Goal: Task Accomplishment & Management: Manage account settings

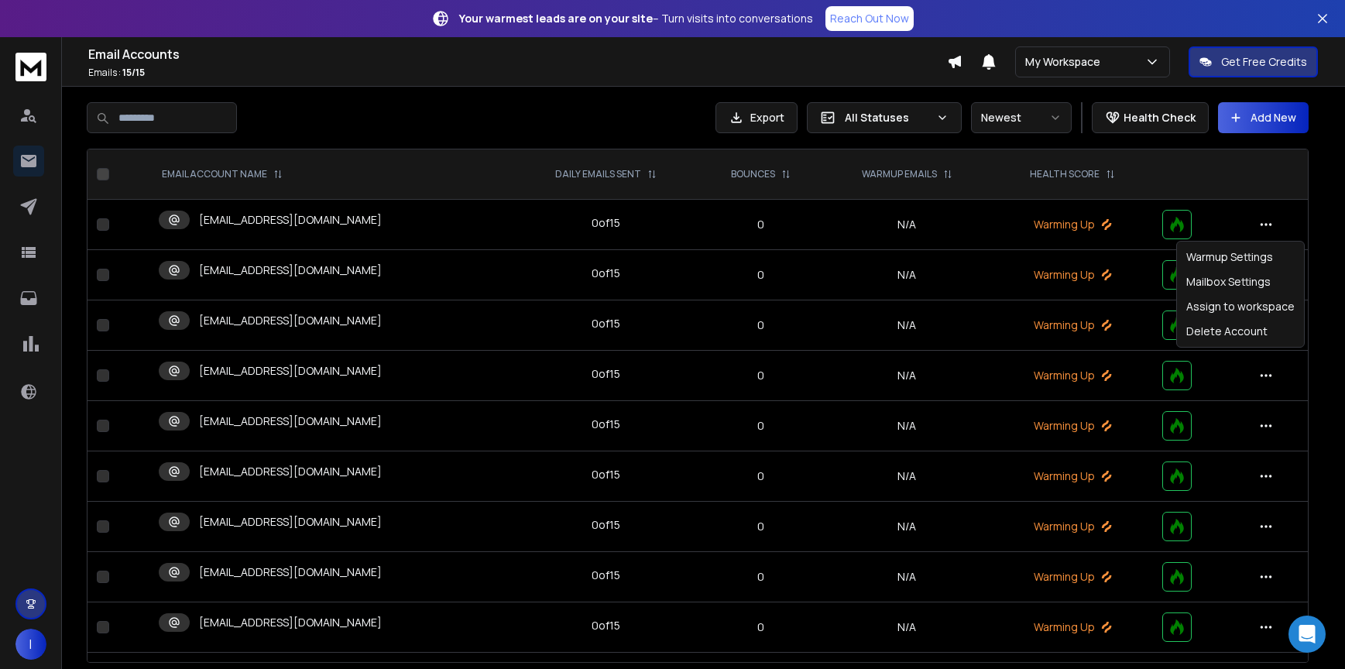
click at [1269, 224] on icon at bounding box center [1266, 225] width 14 height 14
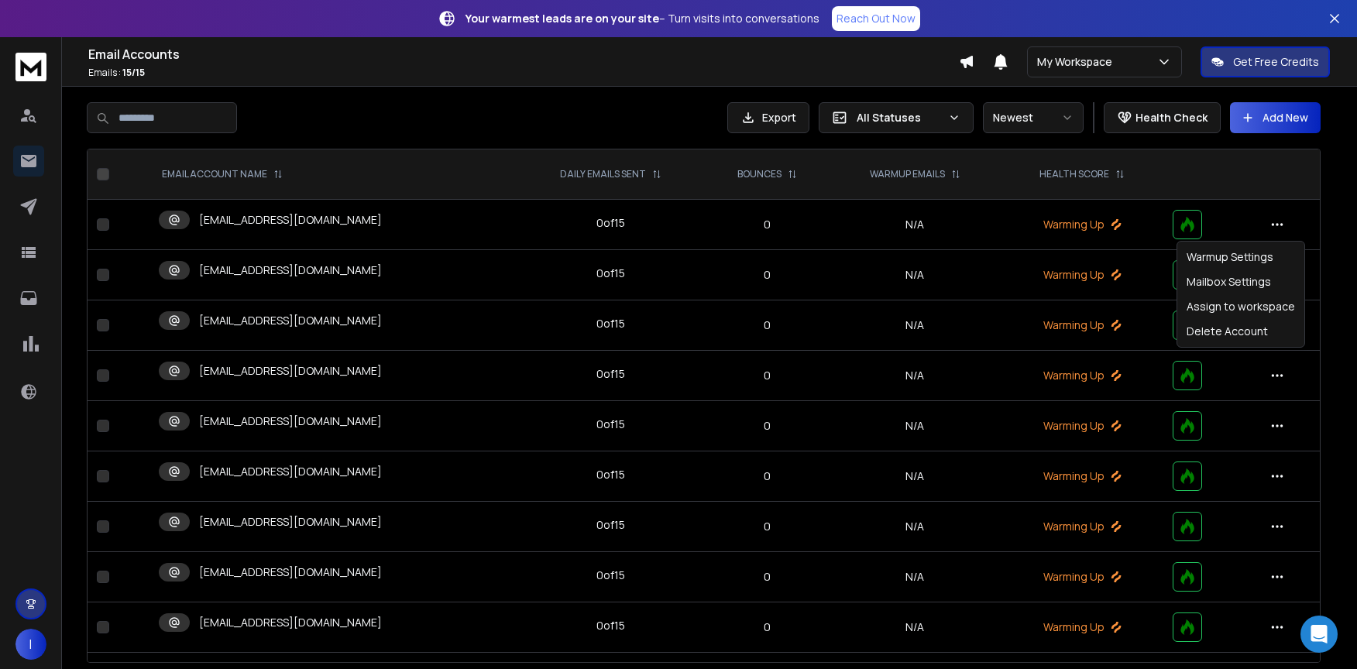
click at [1339, 191] on div "Export All Statuses Newest Health Check Add New EMAIL ACCOUNT NAME DAILY EMAILS…" at bounding box center [703, 383] width 1283 height 592
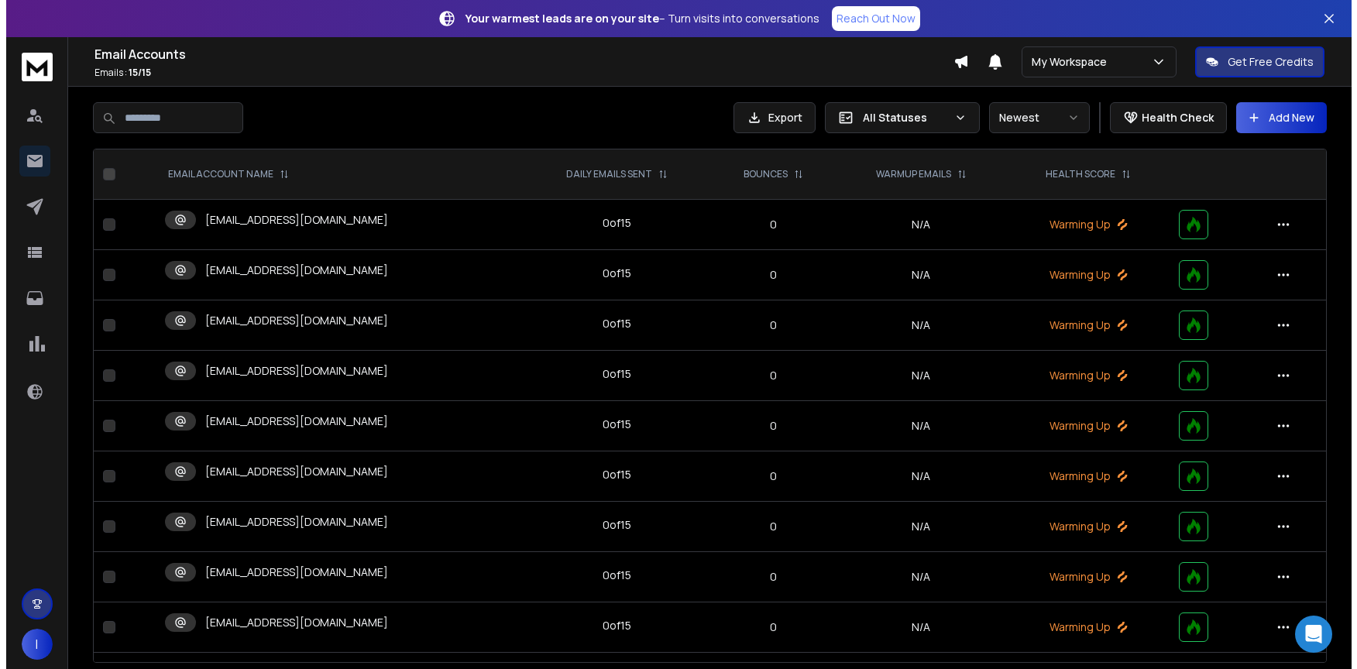
scroll to position [304, 0]
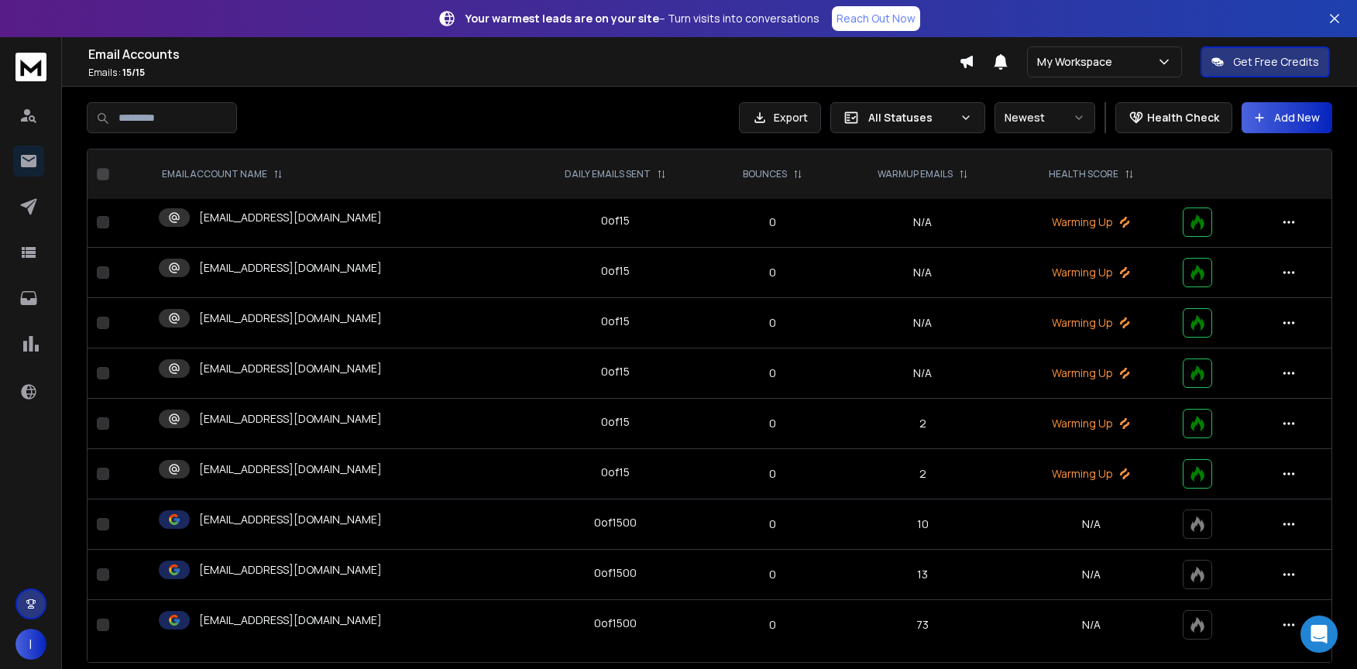
click at [1283, 424] on icon at bounding box center [1289, 423] width 12 height 2
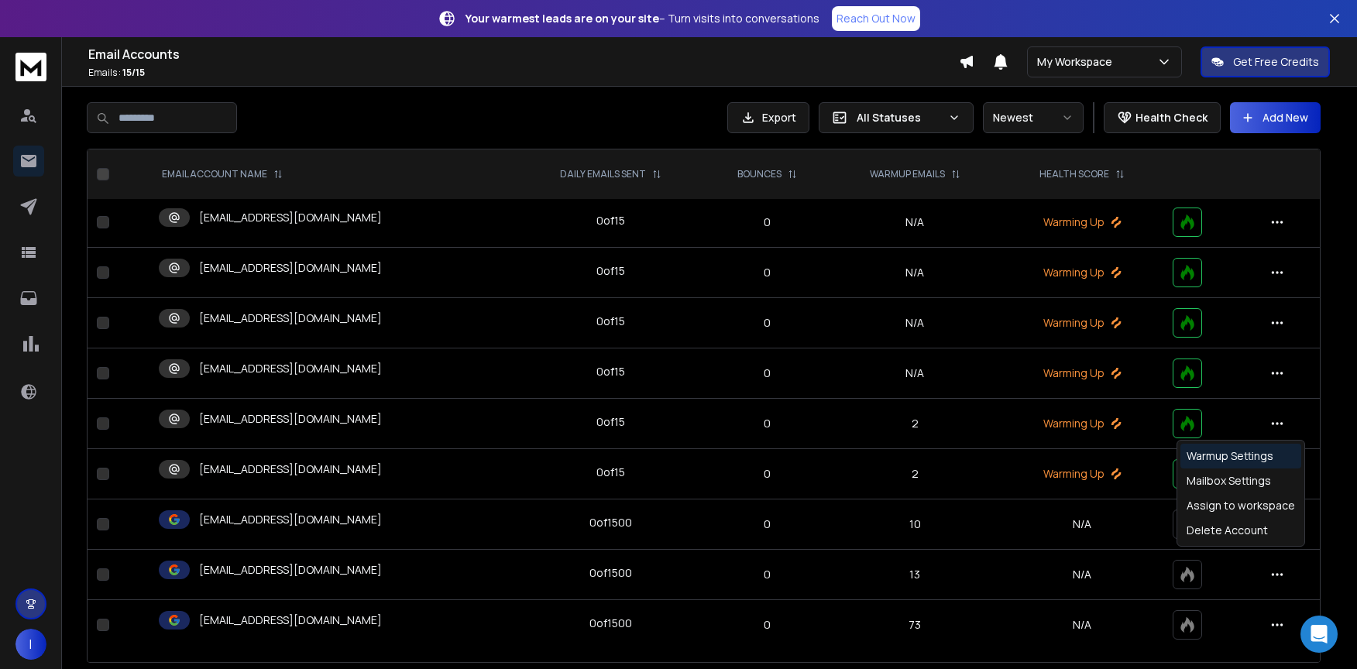
click at [1241, 454] on div "Warmup Settings" at bounding box center [1240, 456] width 121 height 25
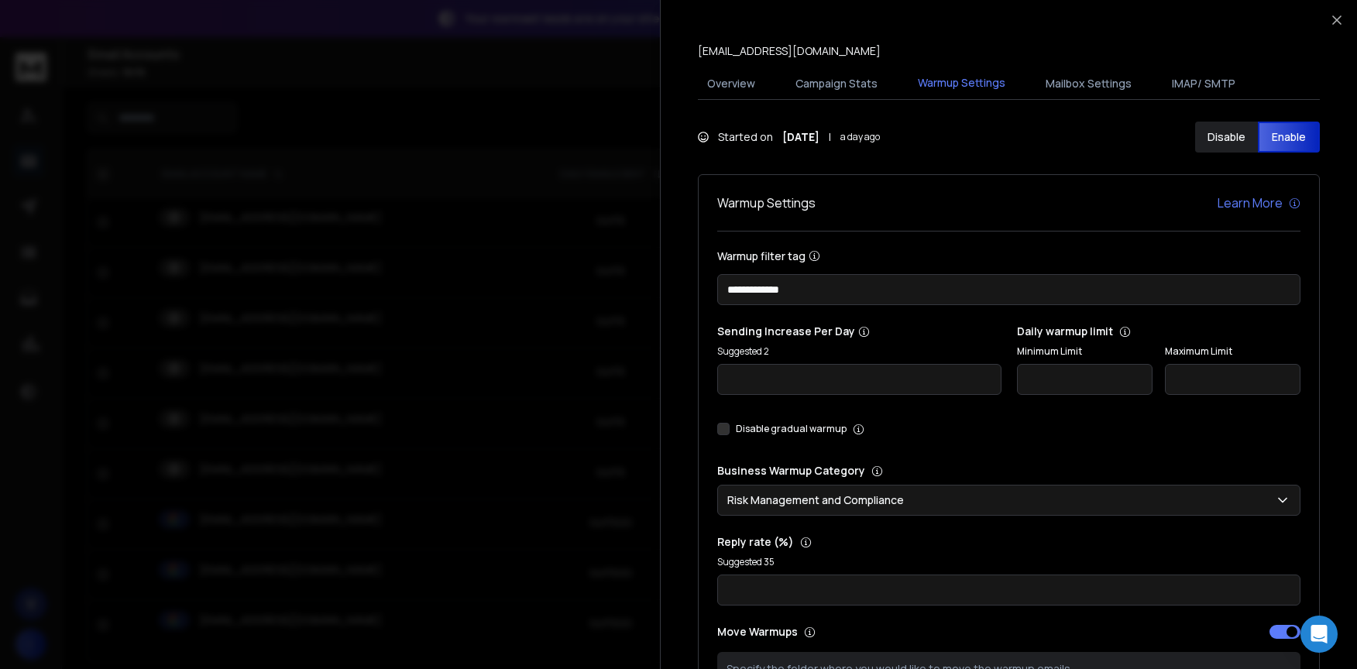
click at [846, 81] on button "Campaign Stats" at bounding box center [836, 84] width 101 height 34
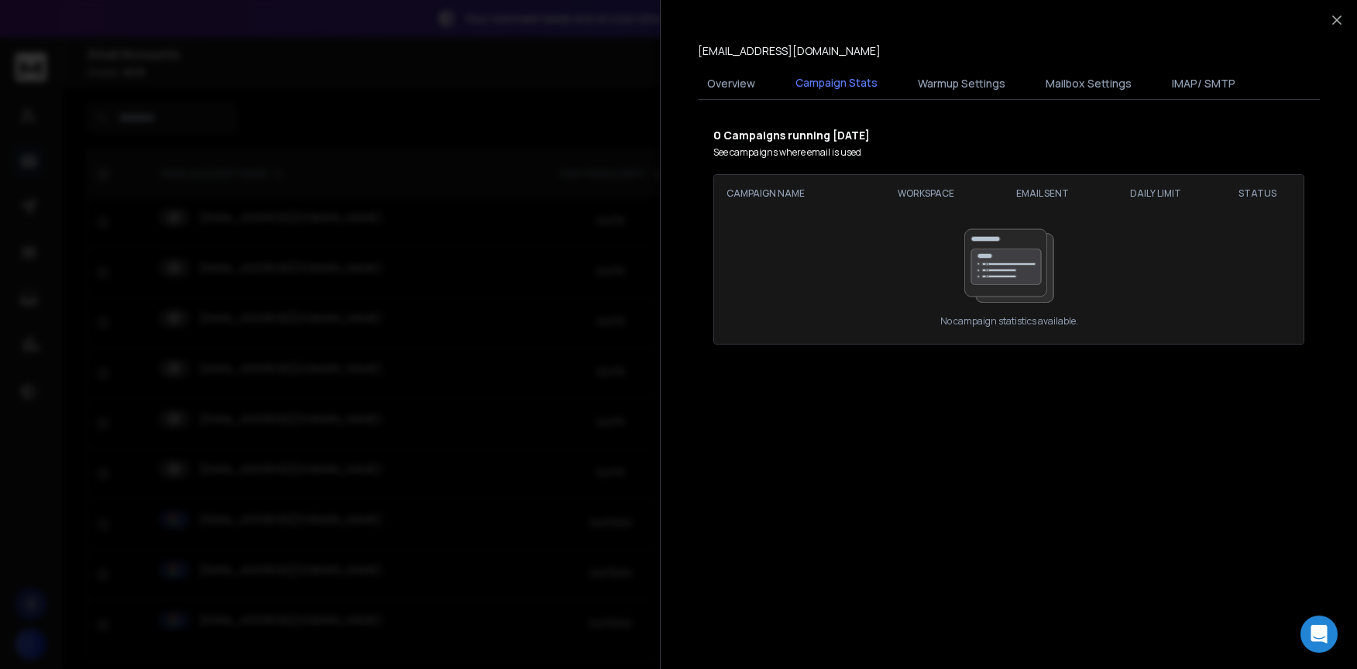
click at [737, 79] on button "Overview" at bounding box center [731, 84] width 67 height 34
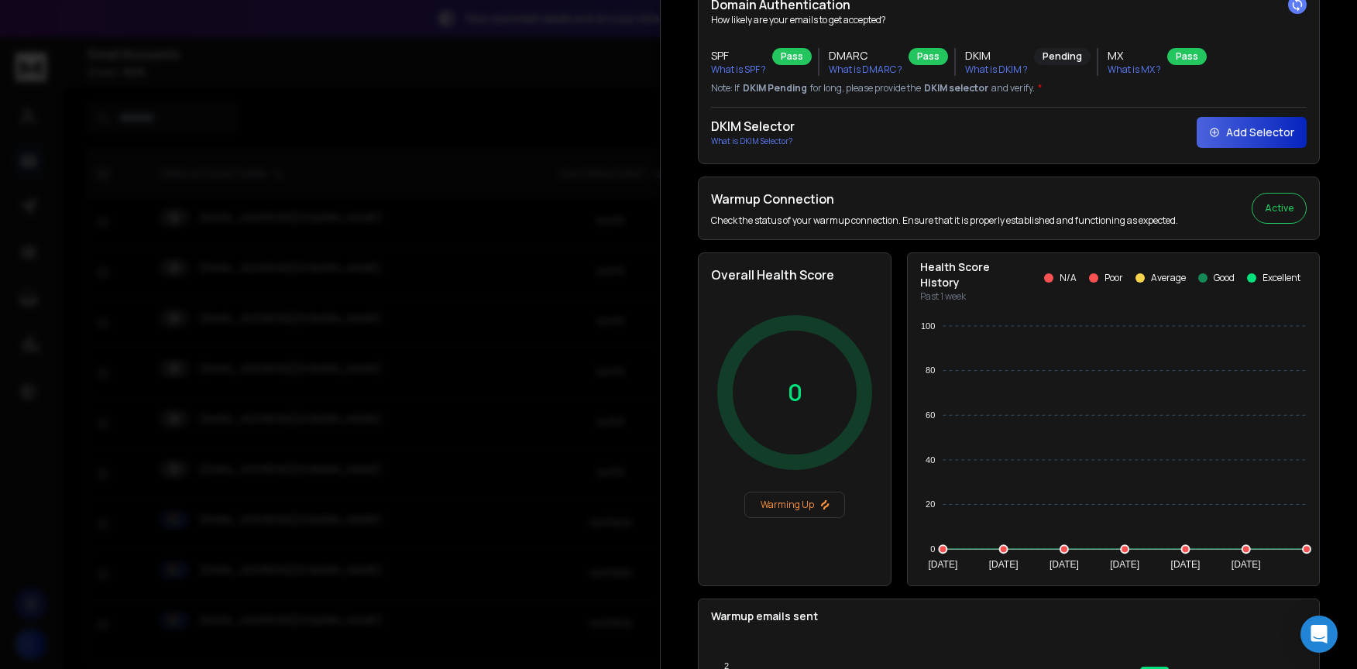
scroll to position [31, 0]
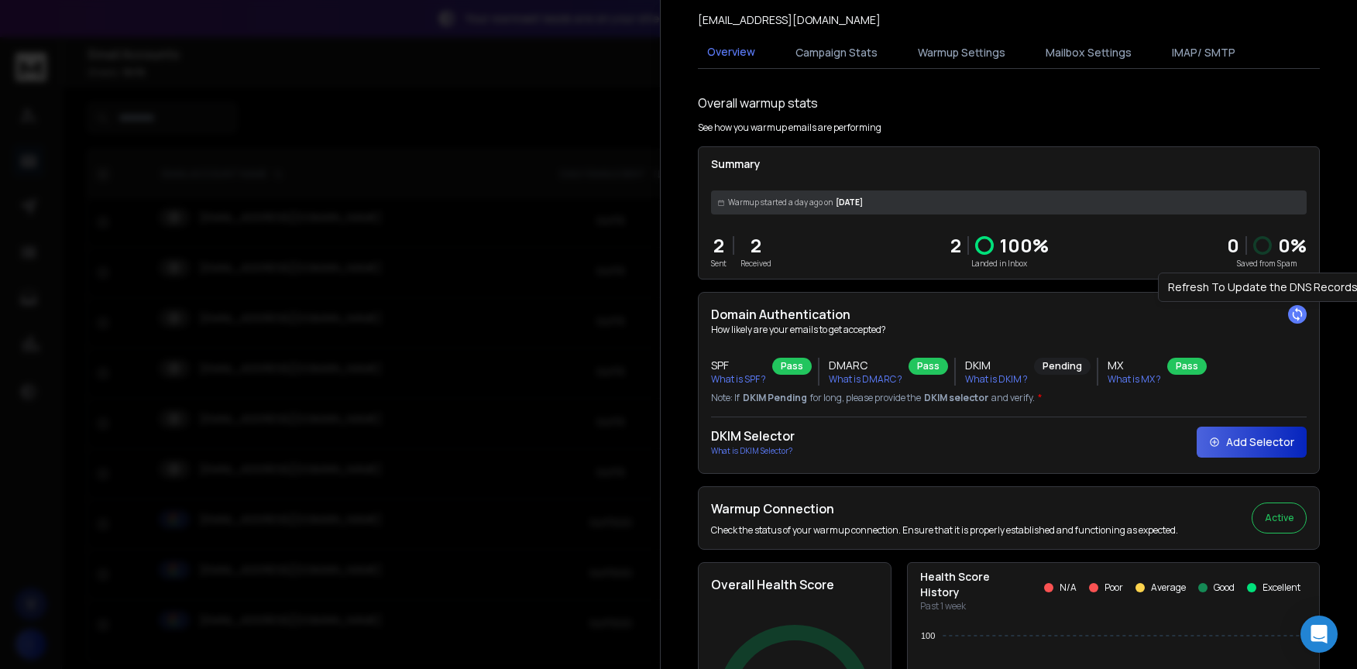
click at [1293, 310] on icon at bounding box center [1298, 314] width 10 height 14
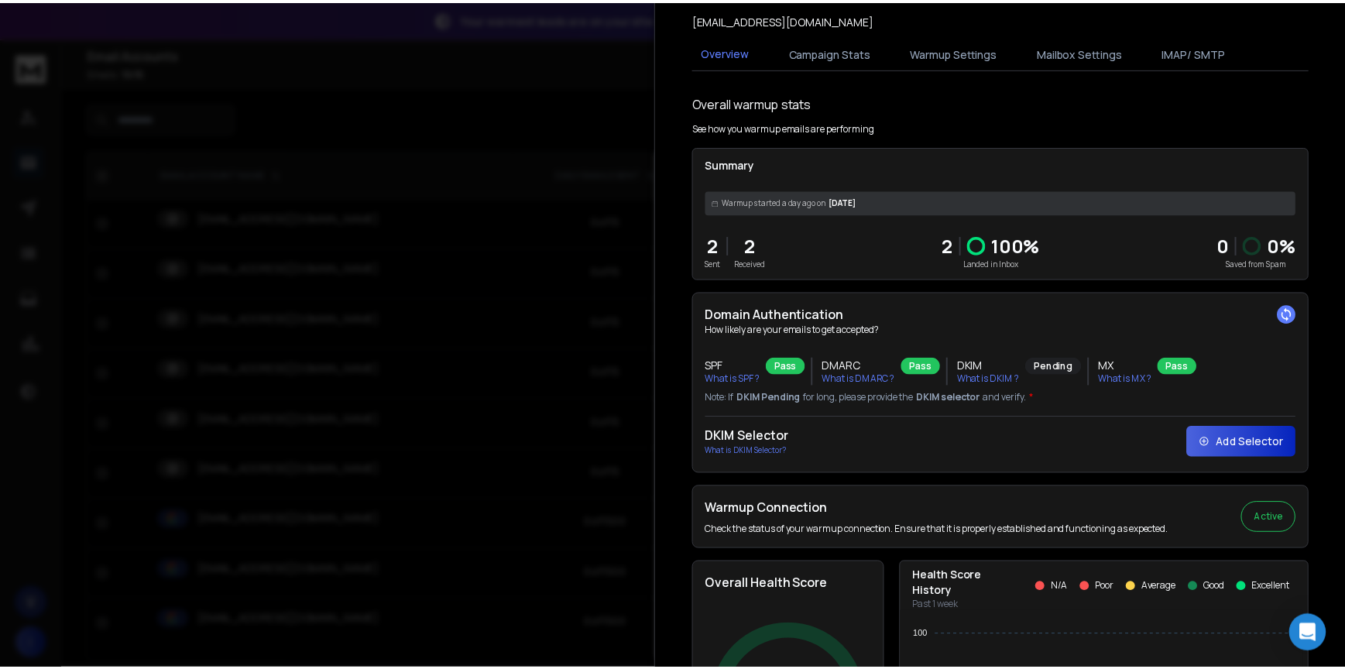
scroll to position [0, 0]
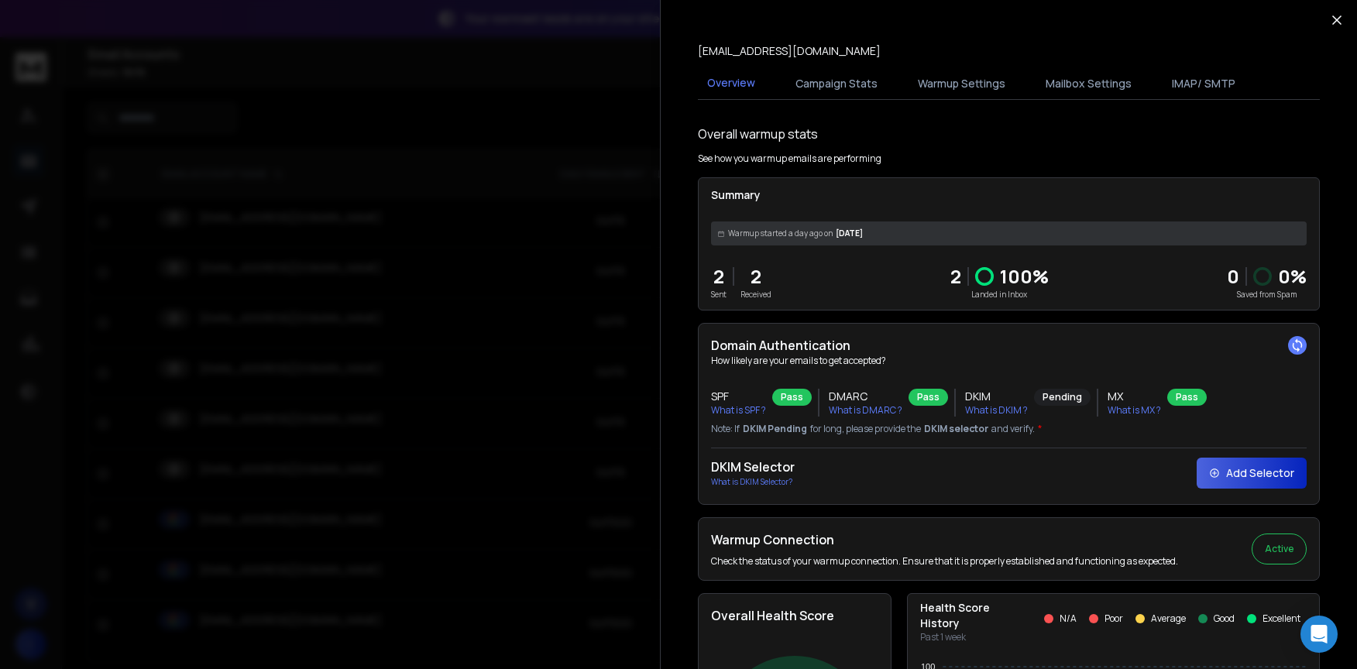
click at [1332, 22] on icon "button" at bounding box center [1336, 19] width 15 height 15
